Goal: Task Accomplishment & Management: Use online tool/utility

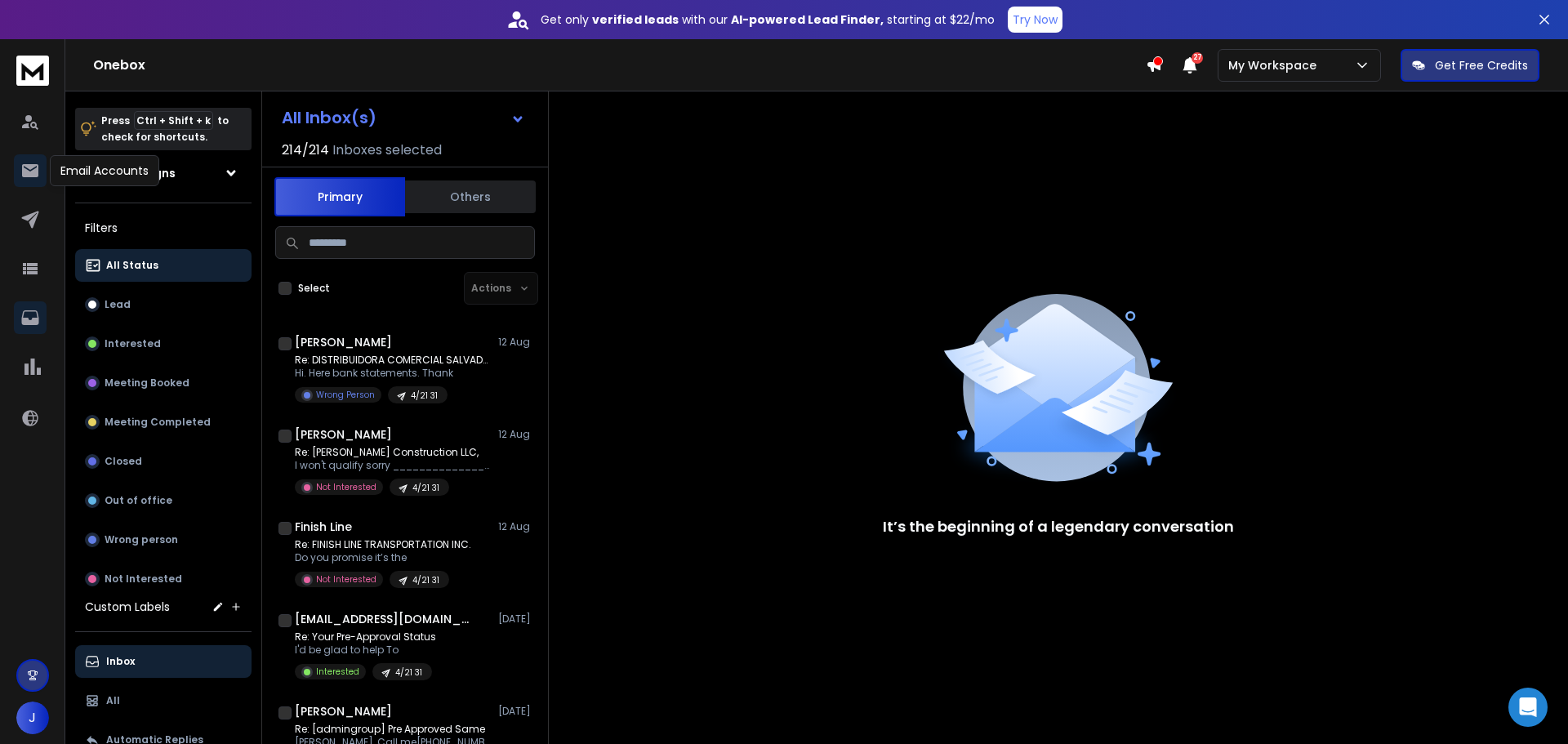
click at [28, 169] on icon at bounding box center [30, 170] width 16 height 13
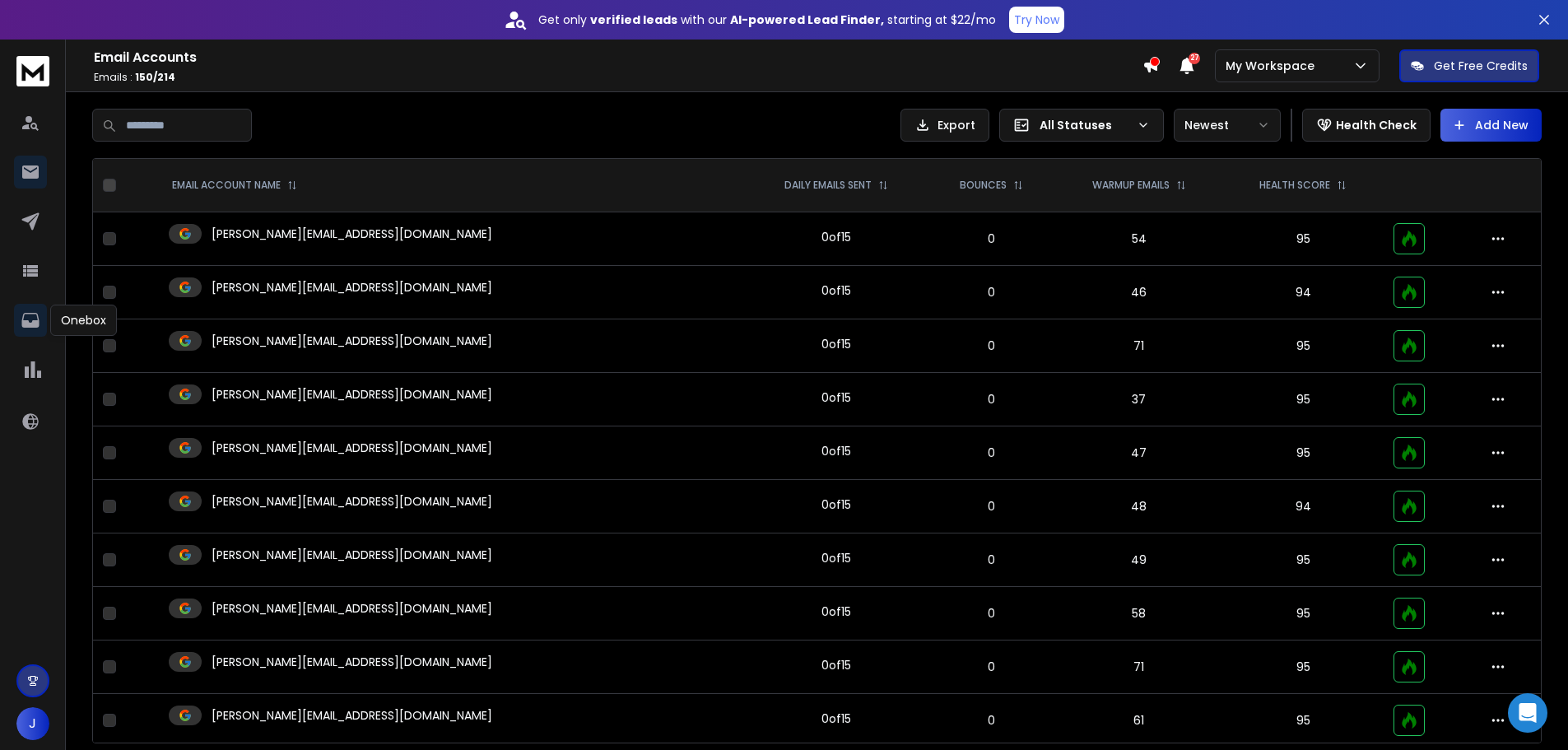
click at [34, 332] on link at bounding box center [30, 320] width 33 height 33
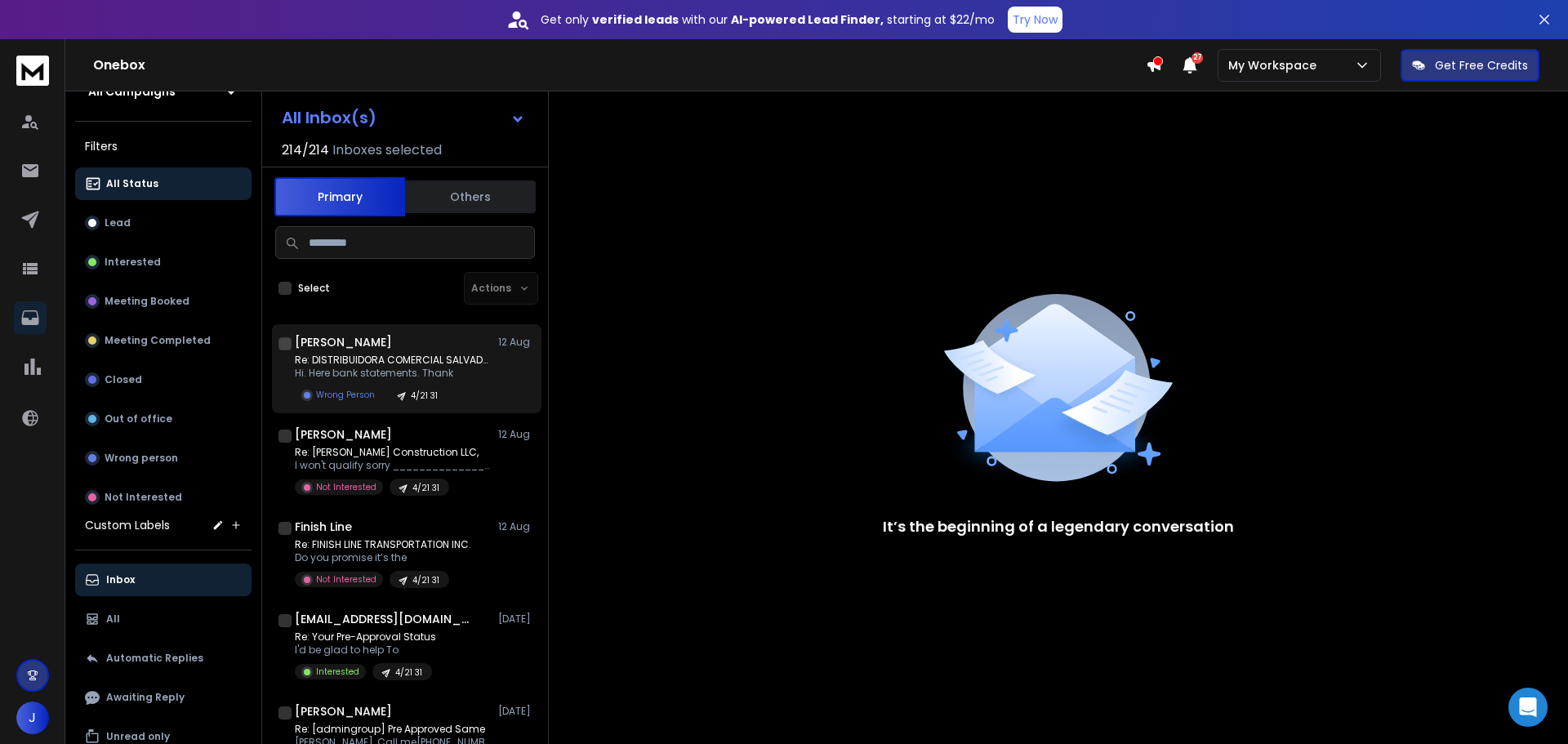
click at [448, 361] on p "Re: DISTRIBUIDORA COMERCIAL SALVADOR, Your" at bounding box center [392, 360] width 196 height 13
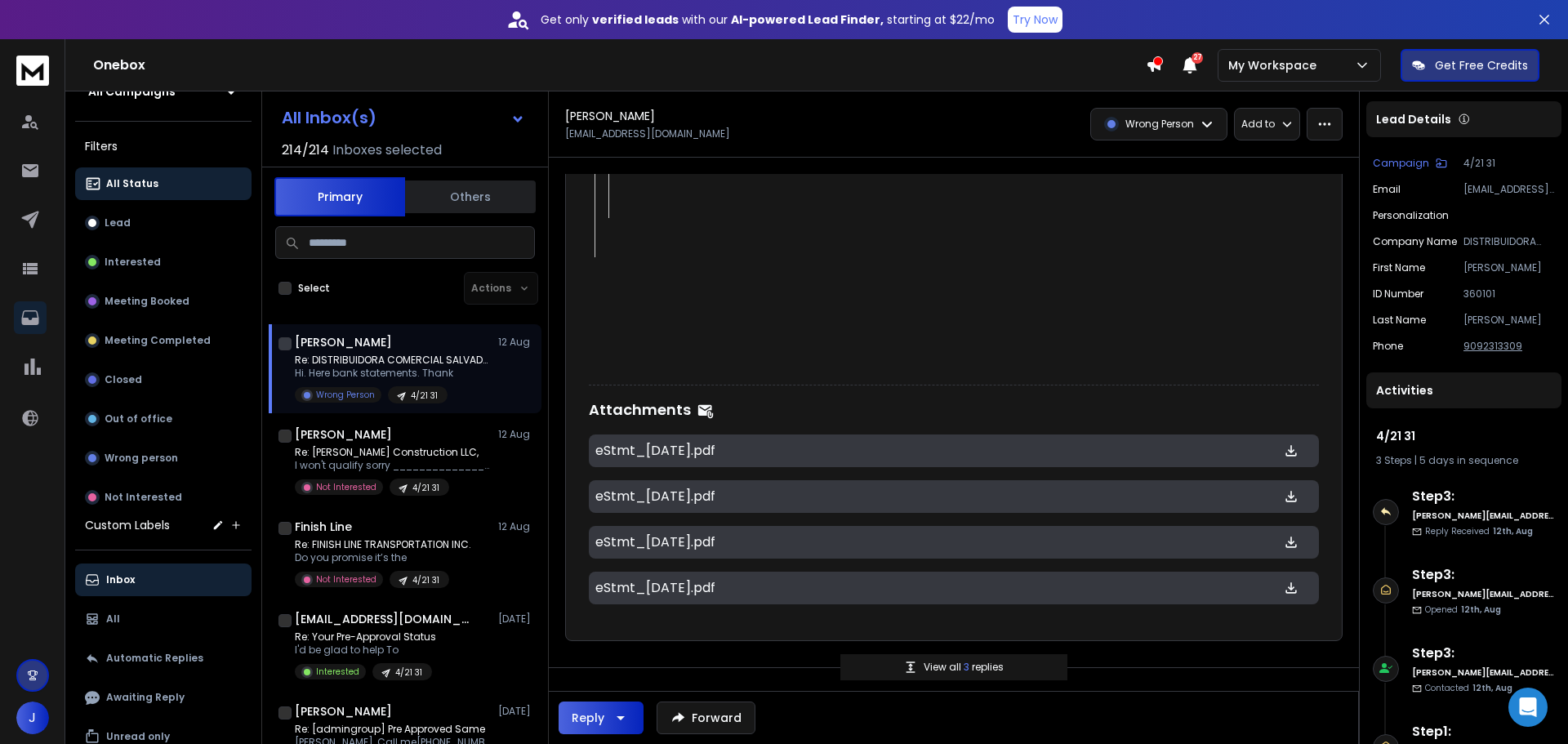
scroll to position [2965, 0]
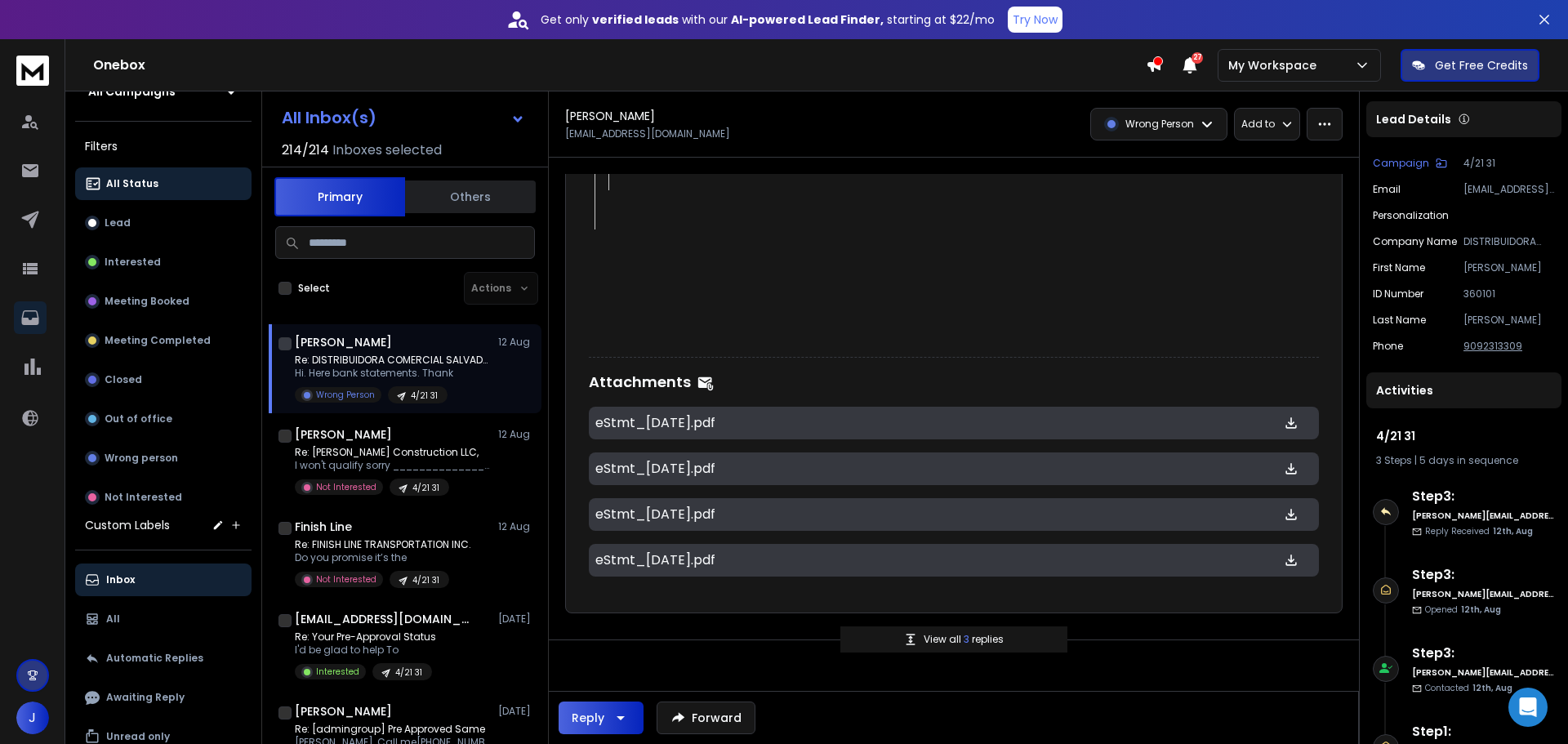
click at [961, 629] on div "View all 3 replies" at bounding box center [953, 639] width 227 height 26
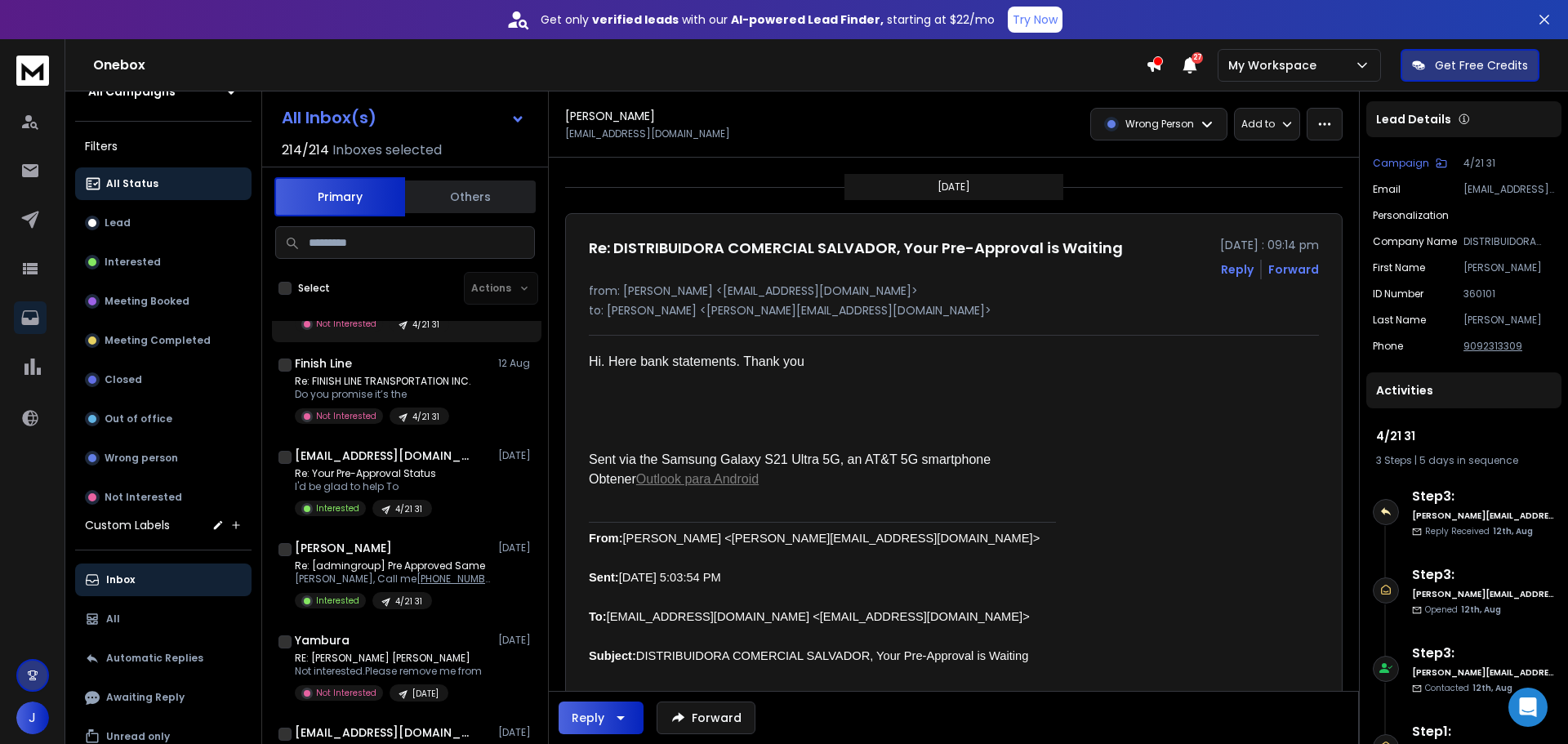
scroll to position [245, 0]
